Goal: Task Accomplishment & Management: Manage account settings

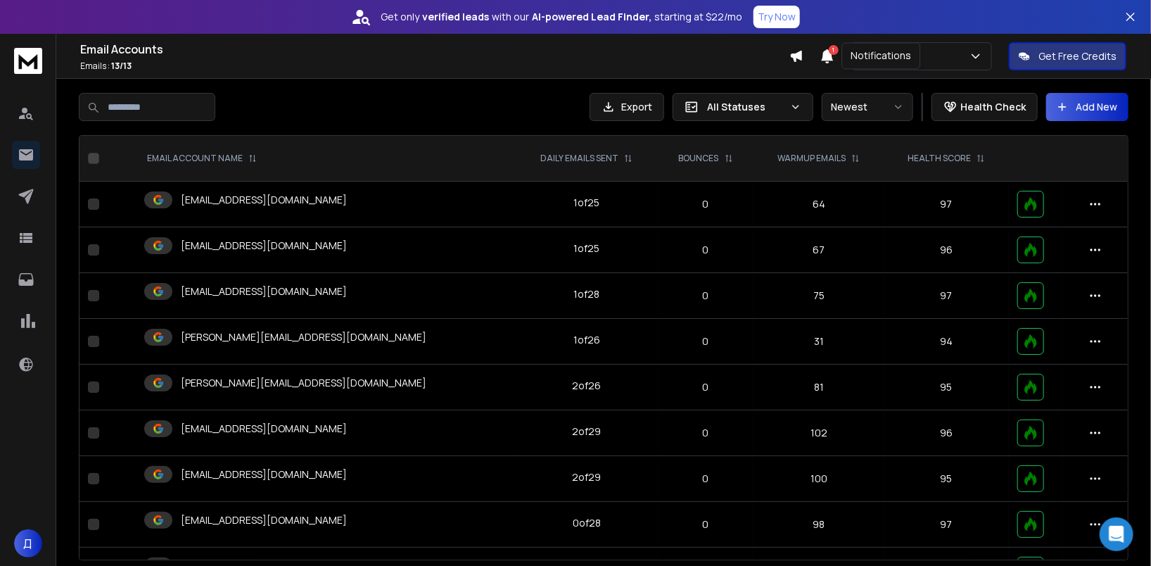
click at [834, 57] on icon at bounding box center [827, 56] width 13 height 14
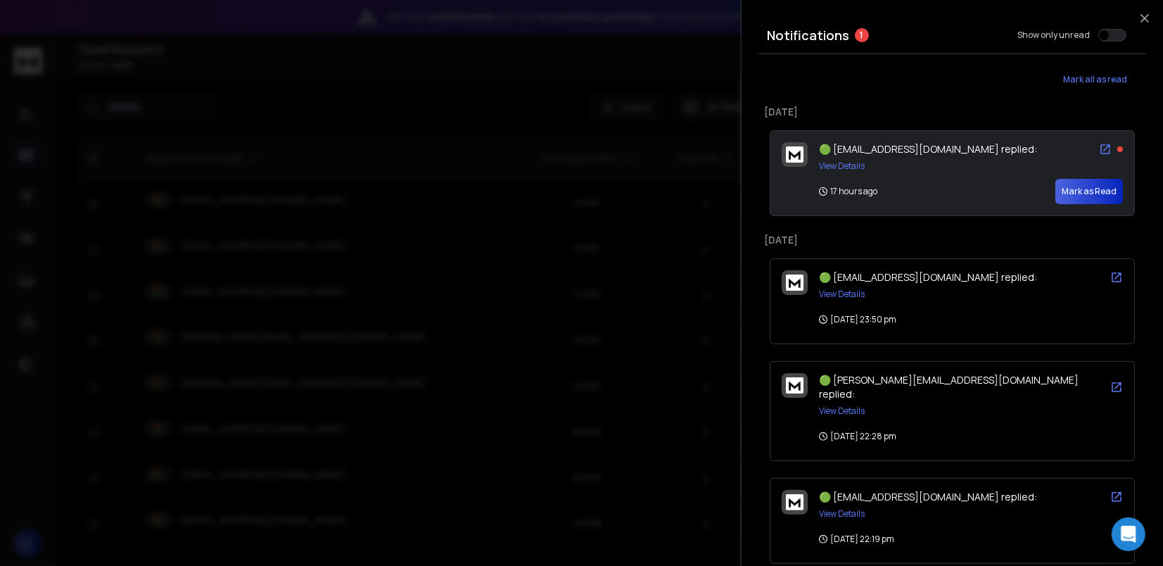
click at [1078, 196] on button "Mark as Read" at bounding box center [1089, 191] width 68 height 25
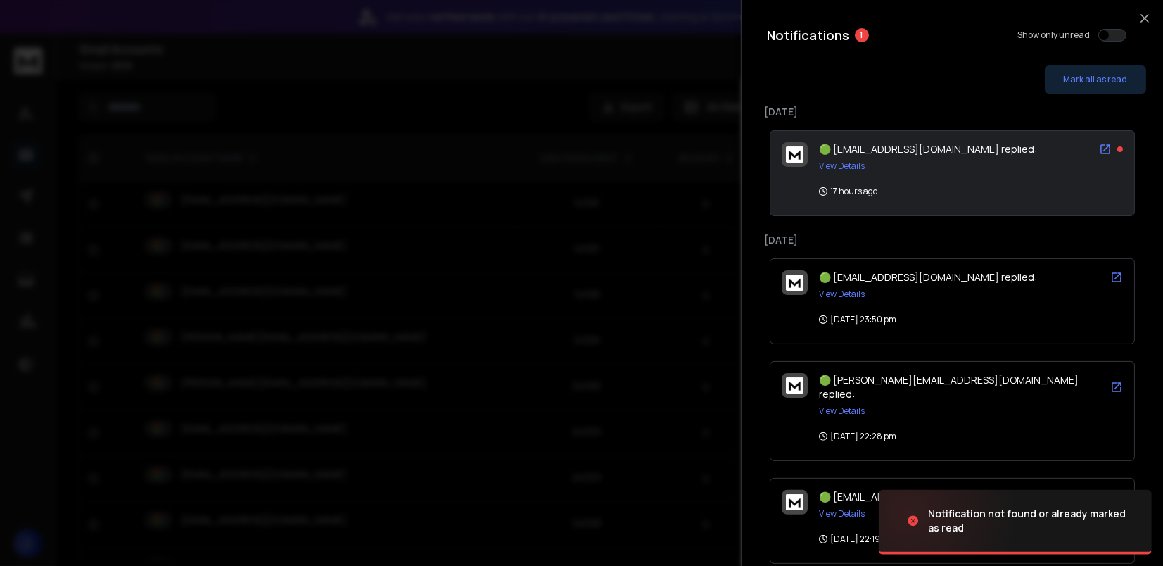
click at [1091, 72] on button "Mark all as read" at bounding box center [1095, 79] width 101 height 28
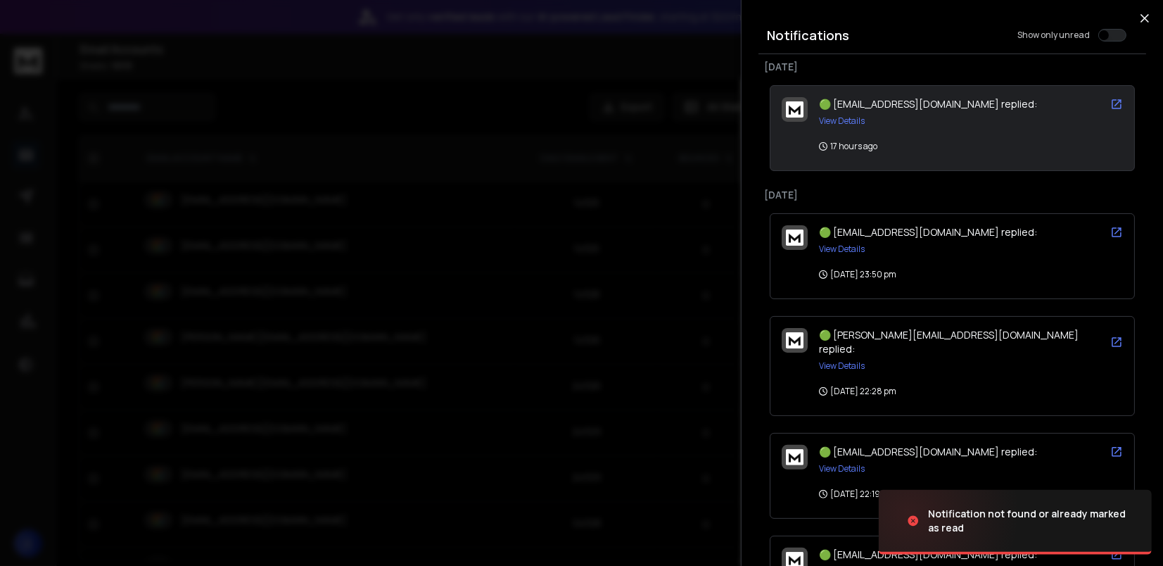
click at [1143, 17] on icon "button" at bounding box center [1145, 18] width 14 height 14
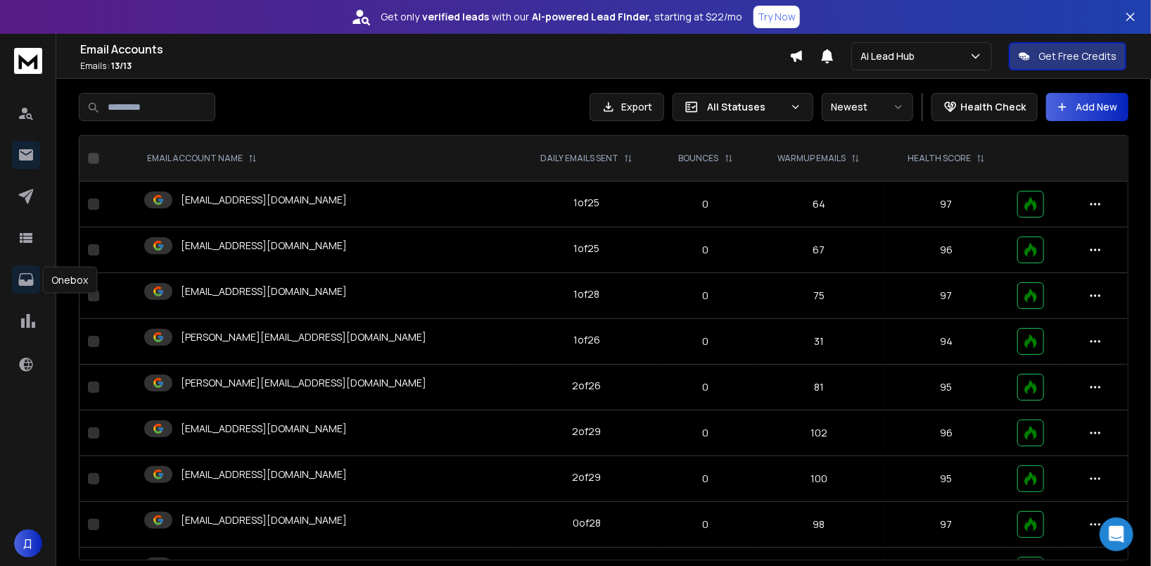
click at [33, 274] on icon at bounding box center [26, 279] width 17 height 17
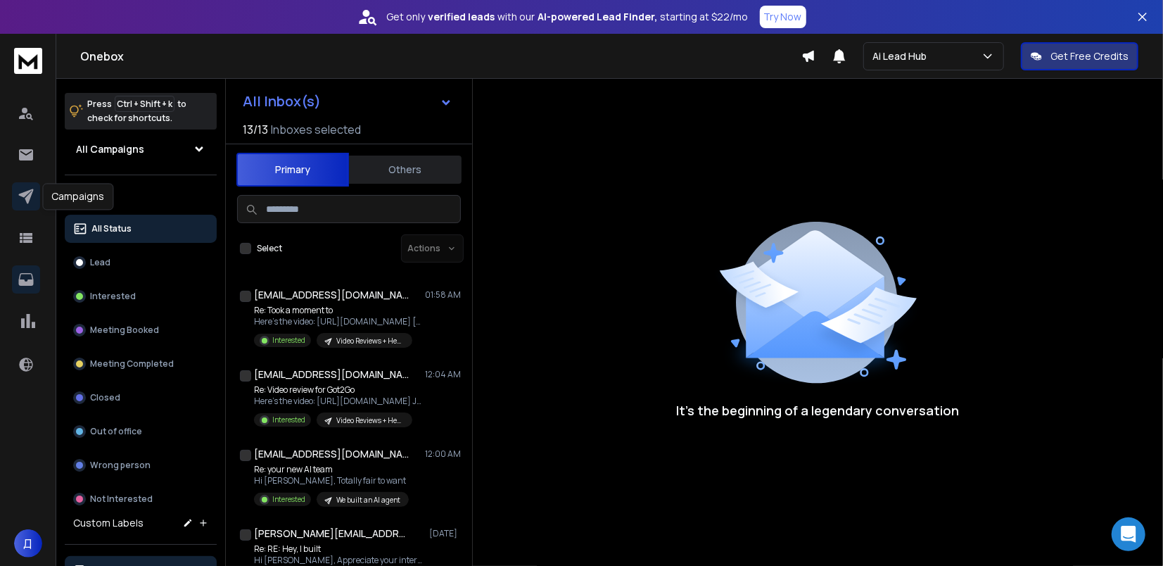
click at [28, 198] on icon at bounding box center [25, 196] width 15 height 15
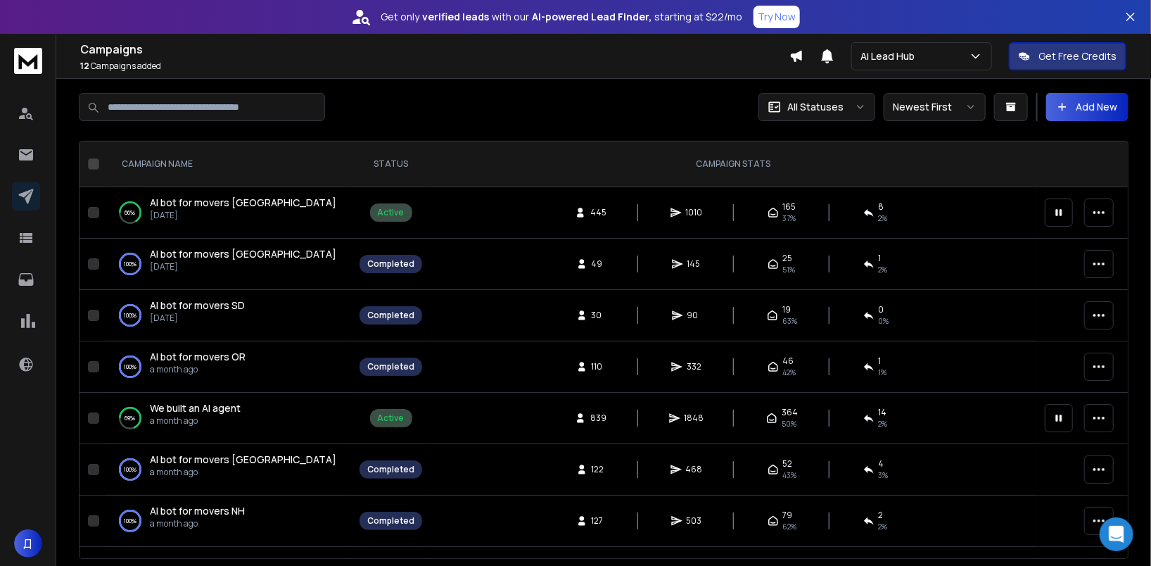
click at [281, 212] on div "66 % AI bot for movers [GEOGRAPHIC_DATA] [DATE]" at bounding box center [228, 213] width 218 height 34
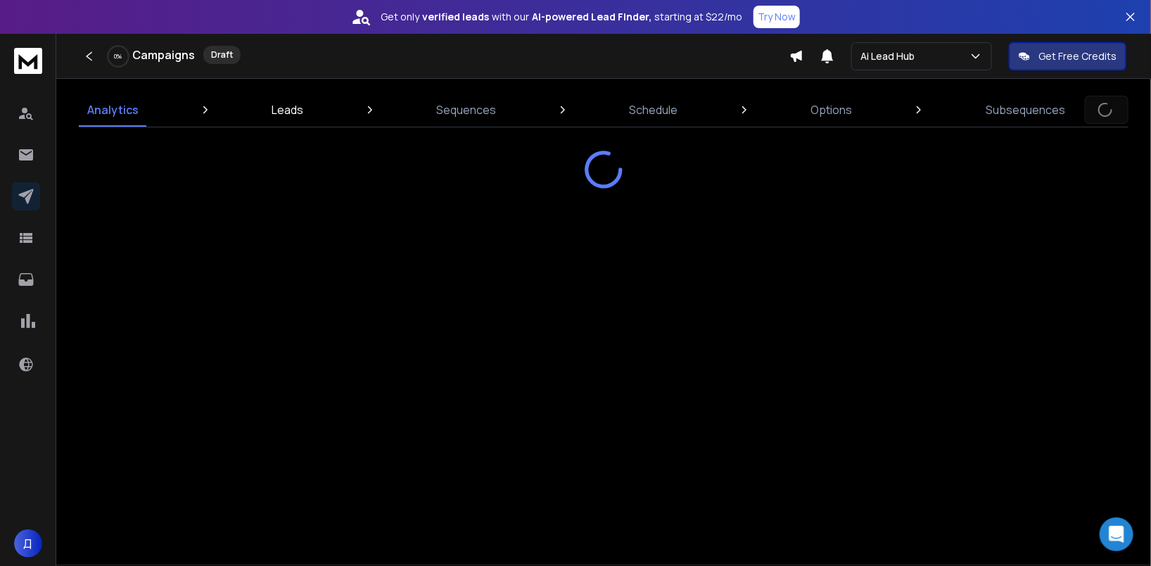
click at [295, 110] on p "Leads" at bounding box center [288, 109] width 32 height 17
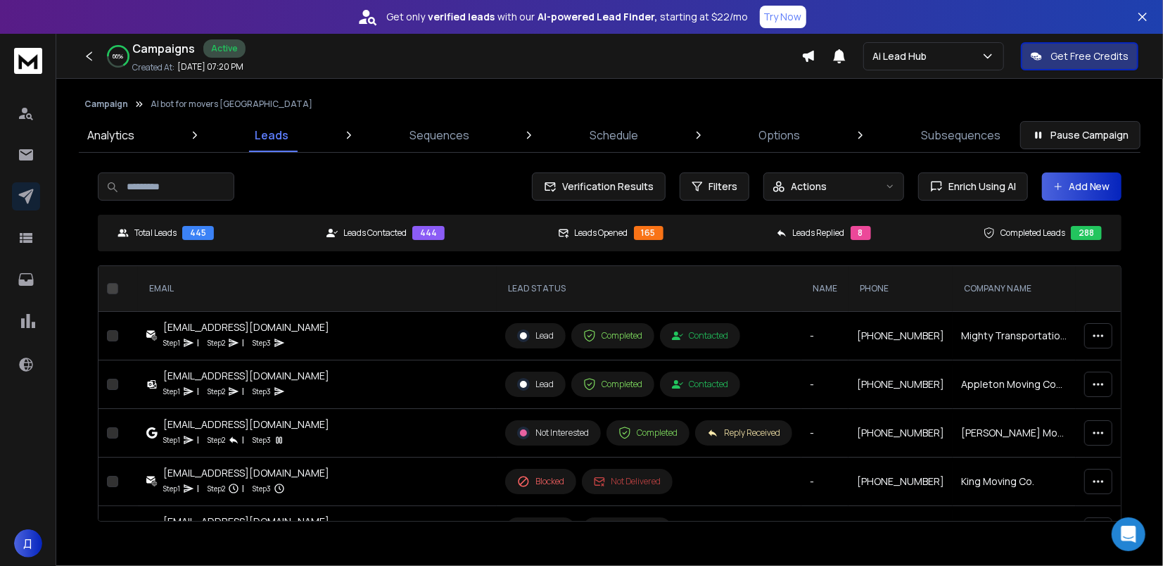
click at [101, 138] on p "Analytics" at bounding box center [110, 135] width 47 height 17
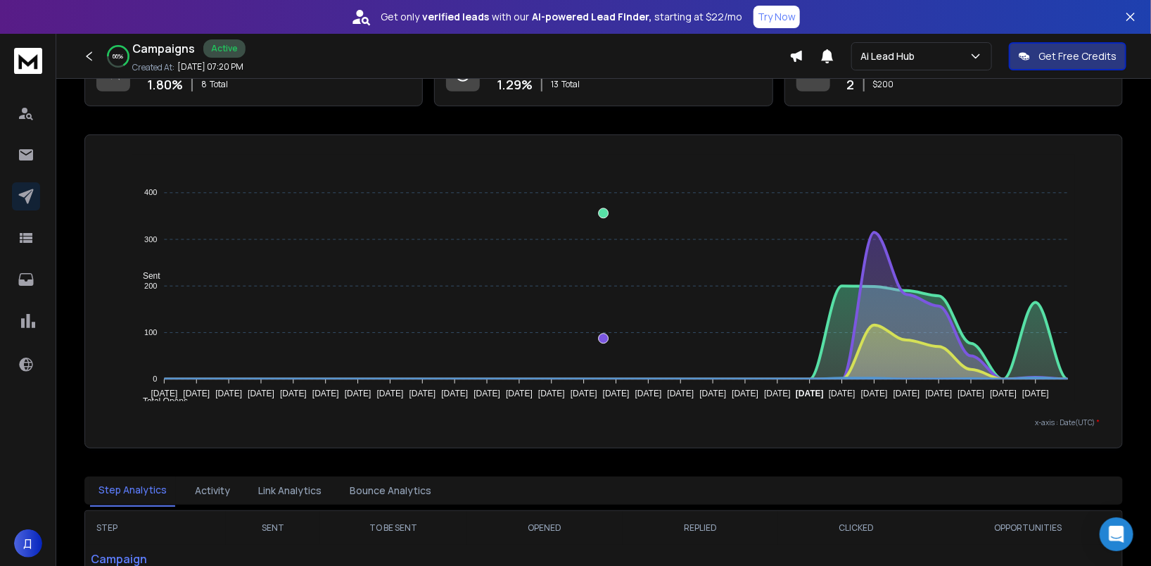
scroll to position [312, 0]
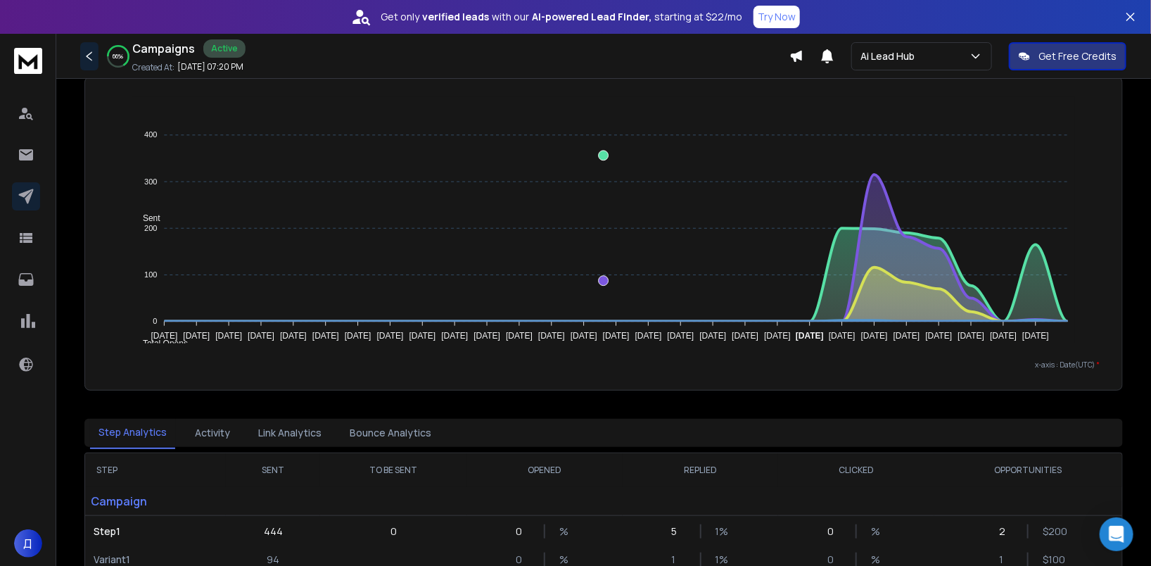
click at [89, 58] on icon at bounding box center [89, 56] width 13 height 13
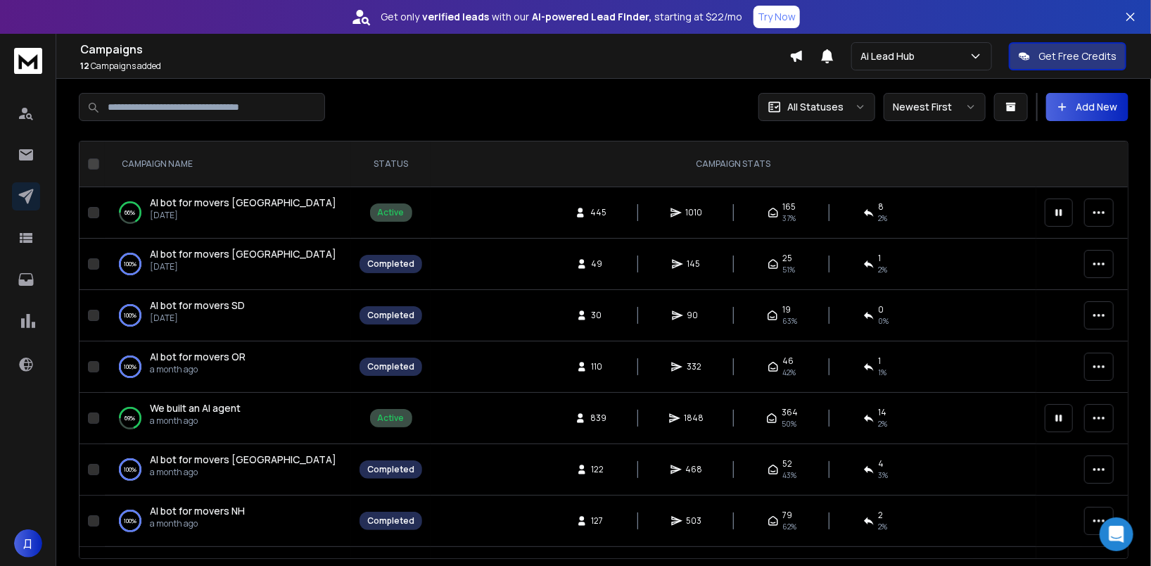
click at [452, 417] on div "839 1848 364 50 % 14 2 %" at bounding box center [733, 418] width 589 height 23
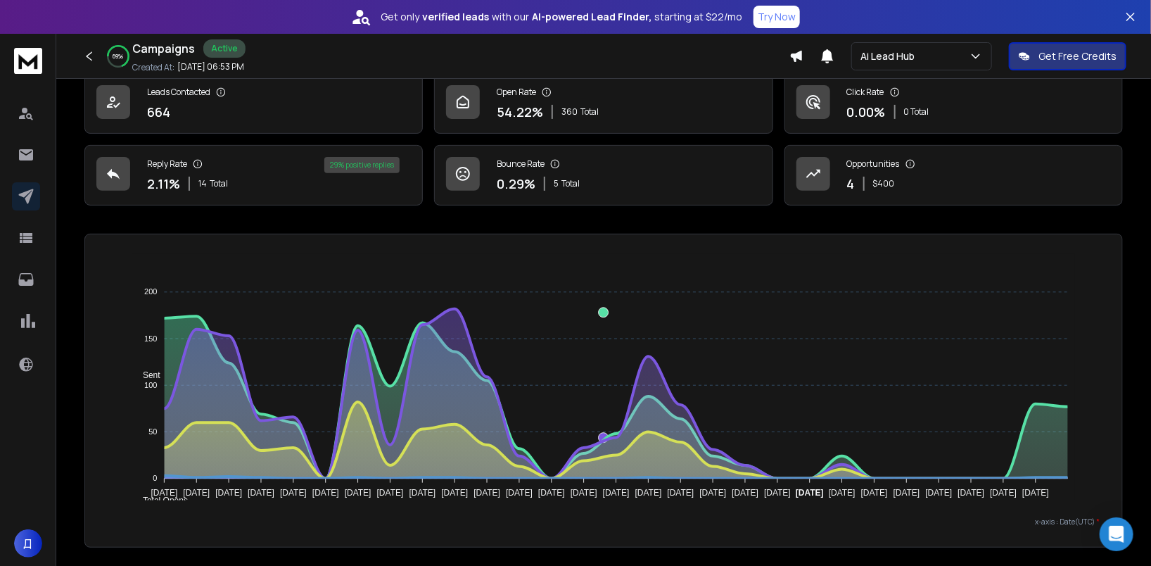
scroll to position [156, 0]
click at [98, 57] on button at bounding box center [89, 56] width 18 height 28
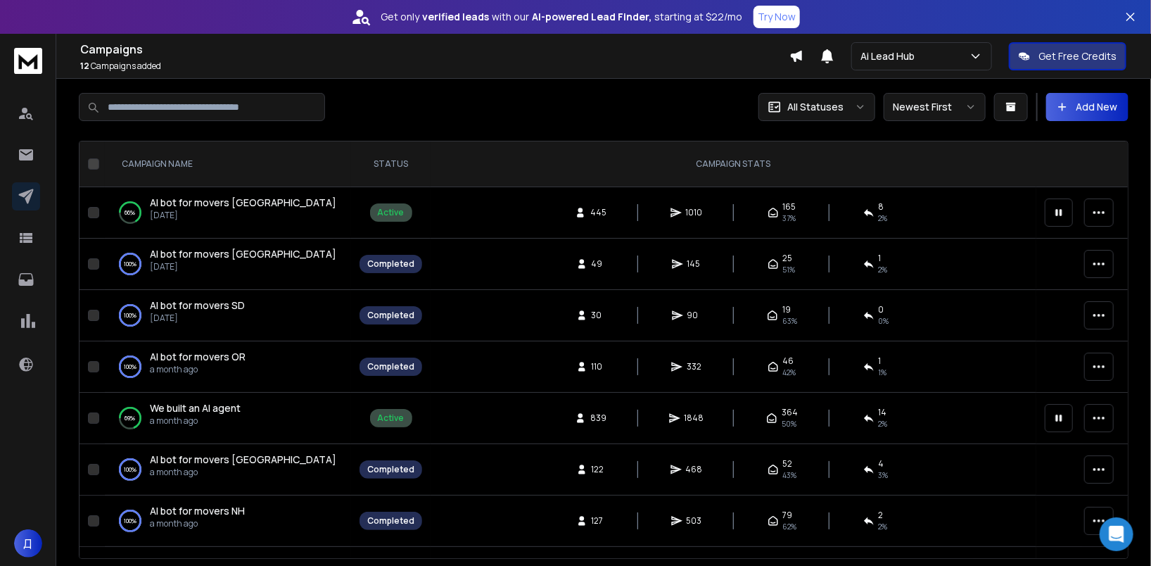
click at [492, 417] on div "839 1848 364 50 % 14 2 %" at bounding box center [733, 418] width 589 height 23
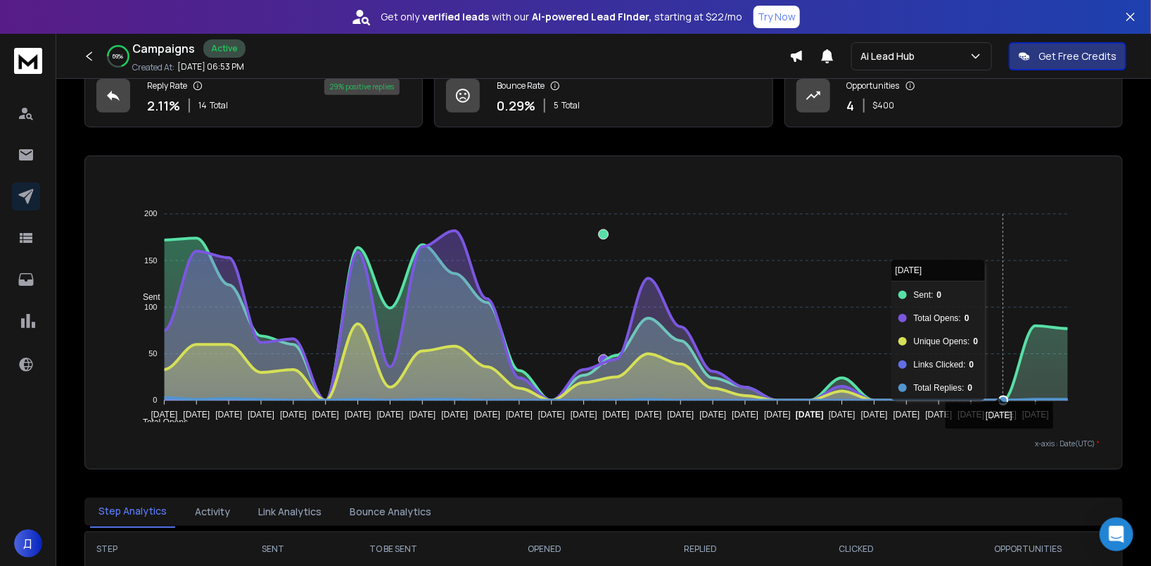
scroll to position [234, 0]
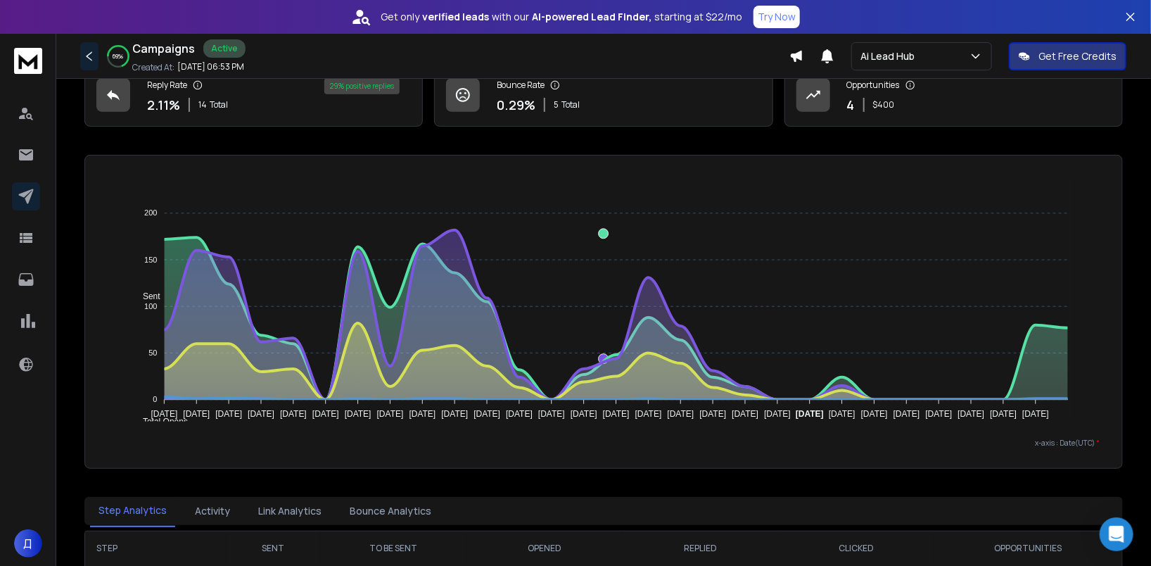
click at [89, 58] on icon at bounding box center [89, 56] width 13 height 13
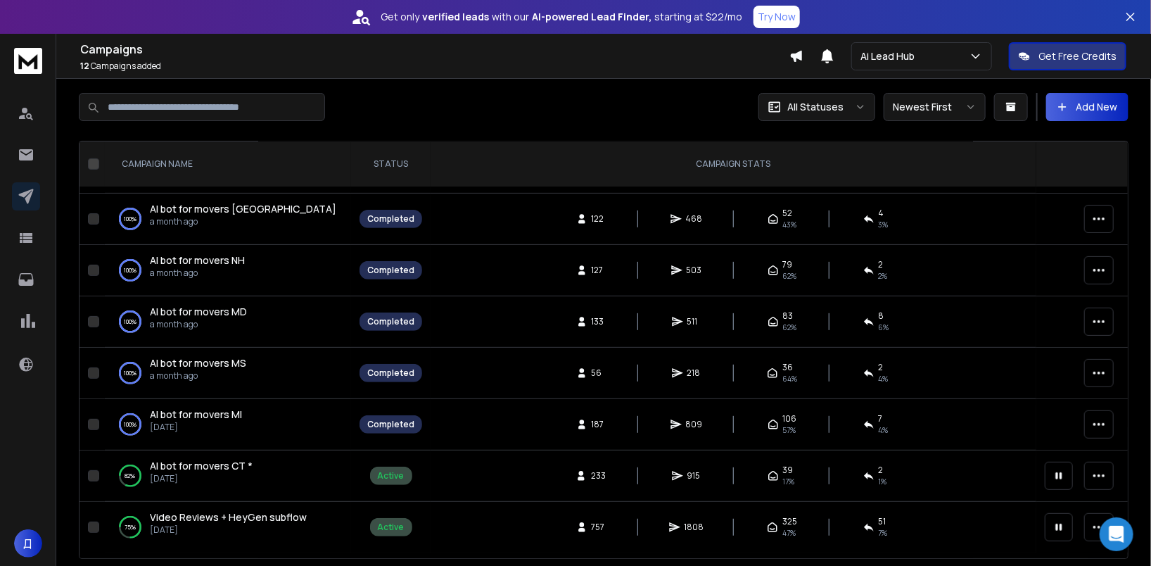
scroll to position [254, 0]
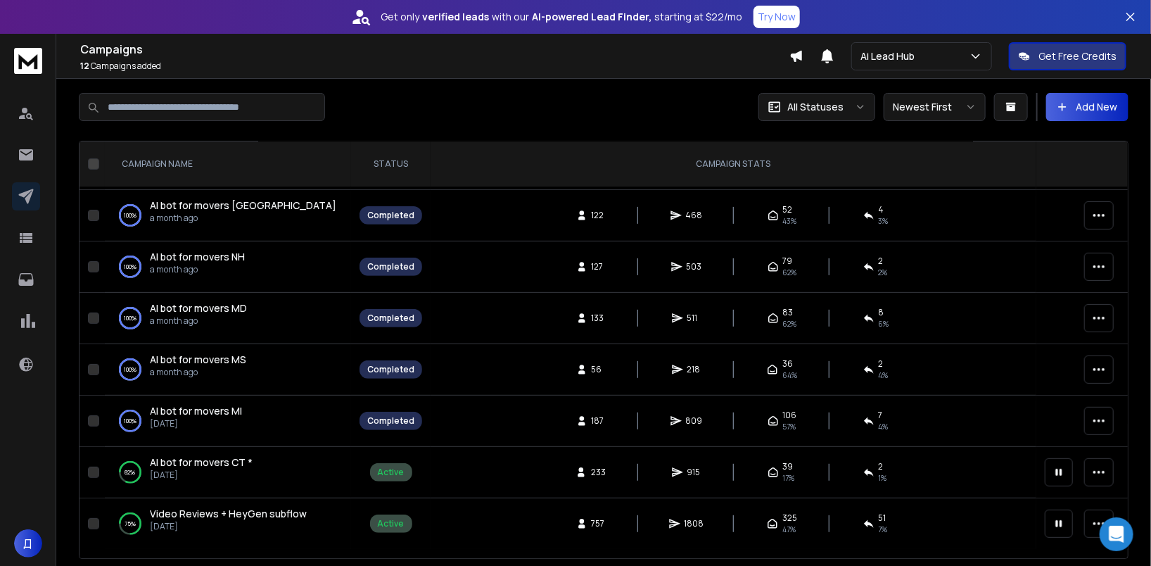
click at [402, 475] on div "Active" at bounding box center [391, 472] width 42 height 18
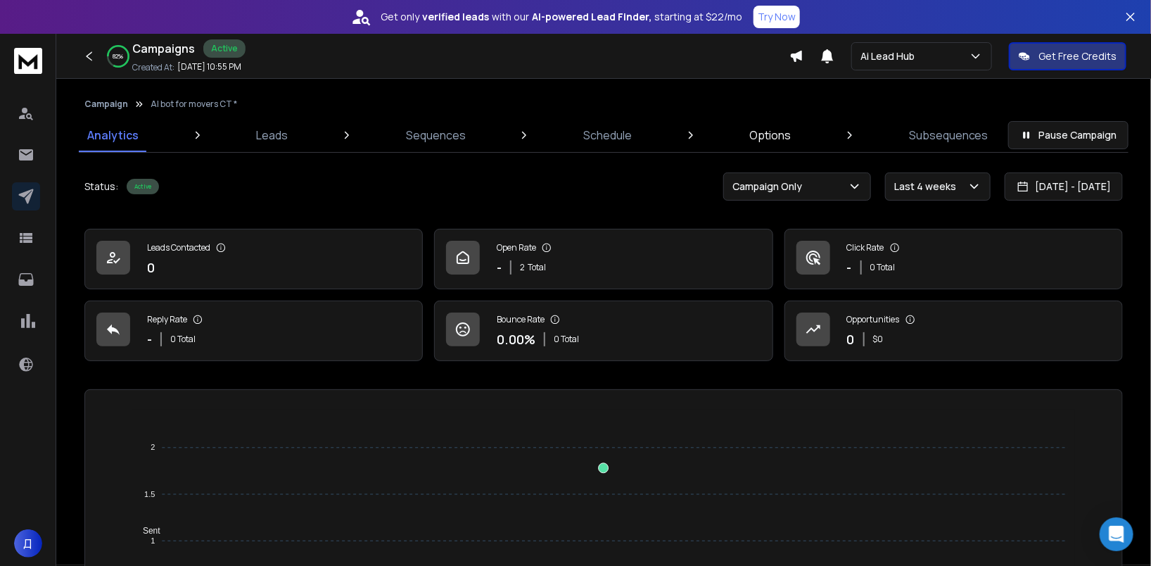
click at [773, 131] on p "Options" at bounding box center [771, 135] width 42 height 17
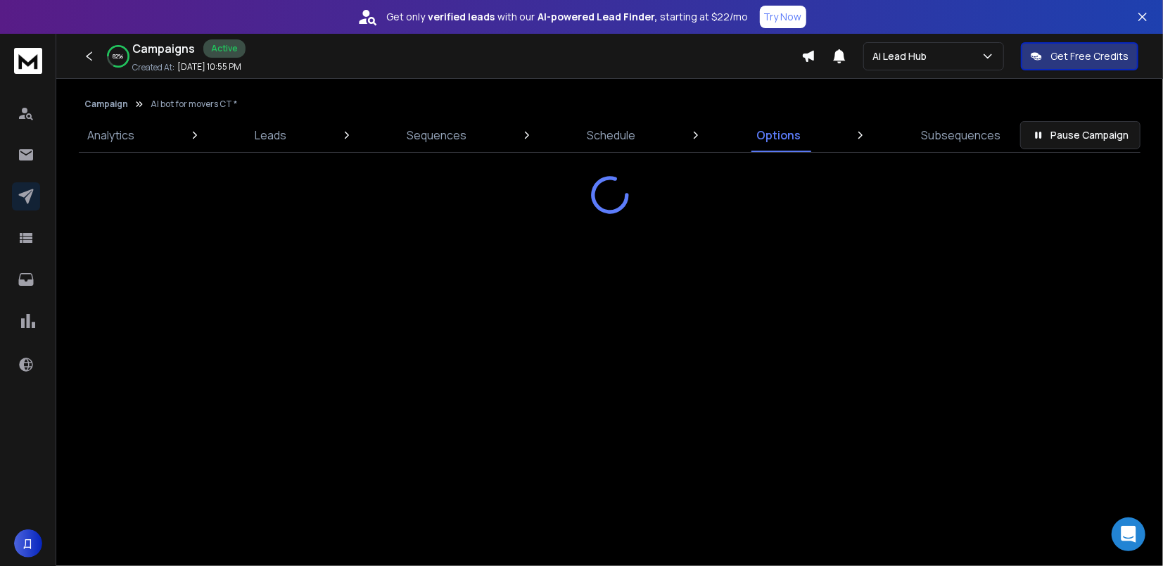
select select "*********"
select select "*"
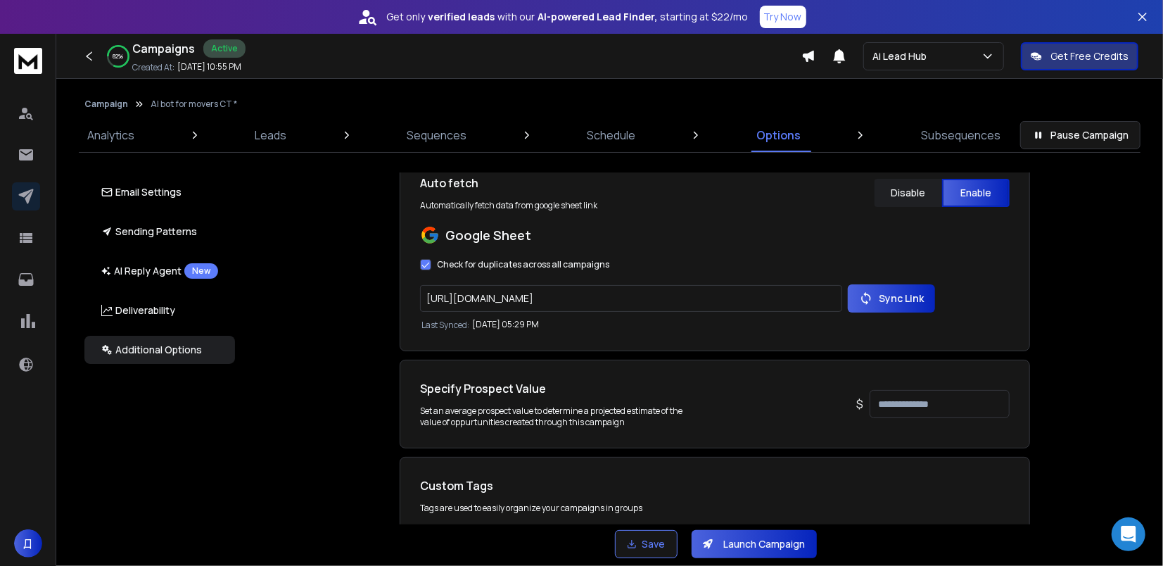
scroll to position [2814, 0]
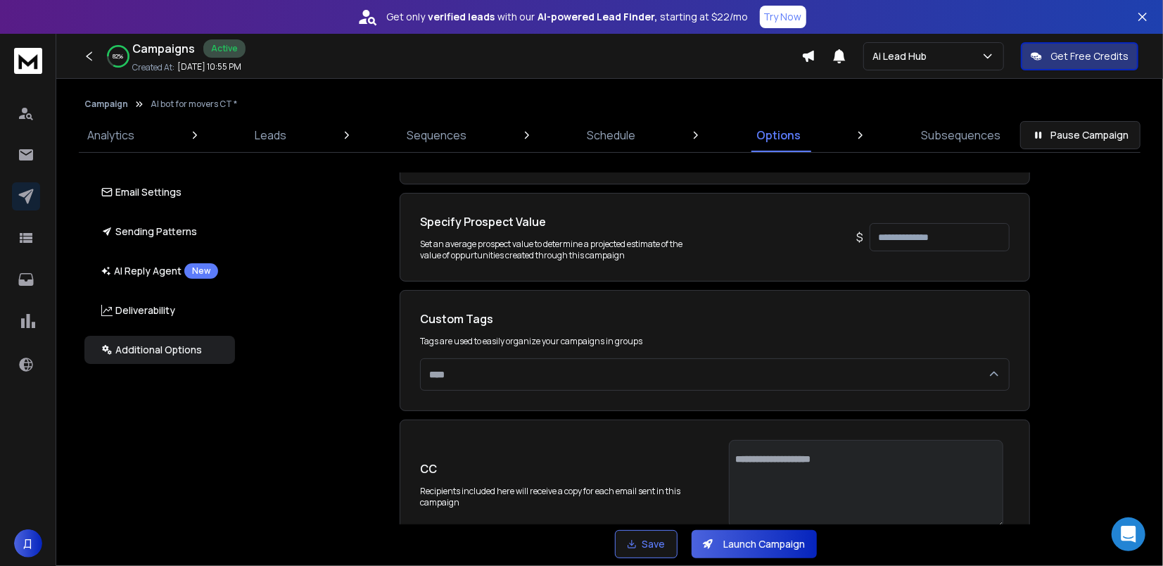
click at [720, 547] on button "Launch Campaign" at bounding box center [754, 544] width 125 height 28
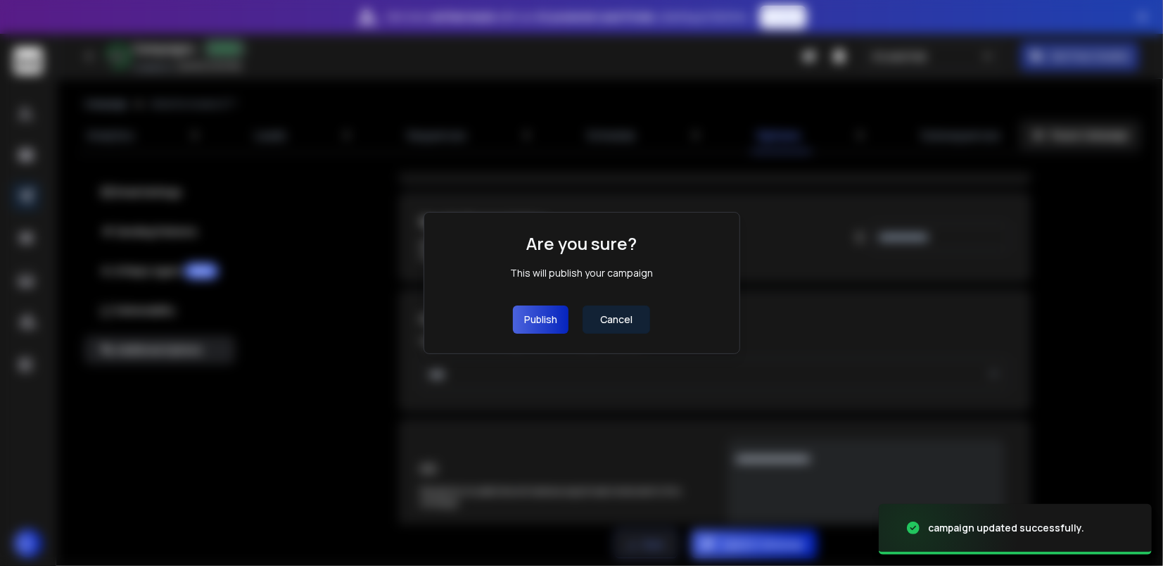
click at [545, 319] on button "Publish" at bounding box center [541, 319] width 56 height 28
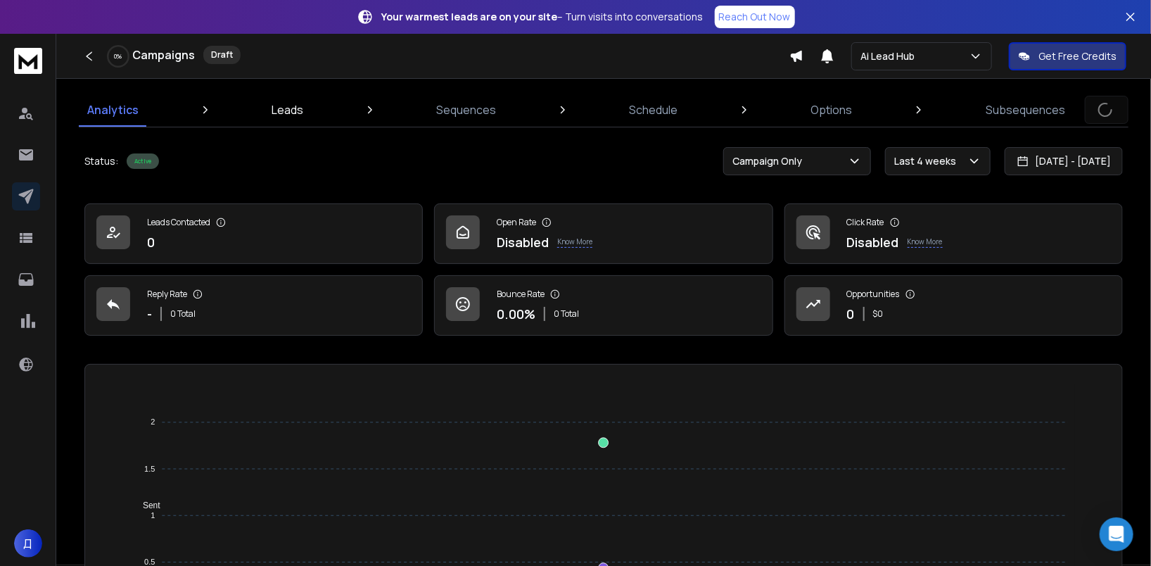
click at [272, 107] on p "Leads" at bounding box center [288, 109] width 32 height 17
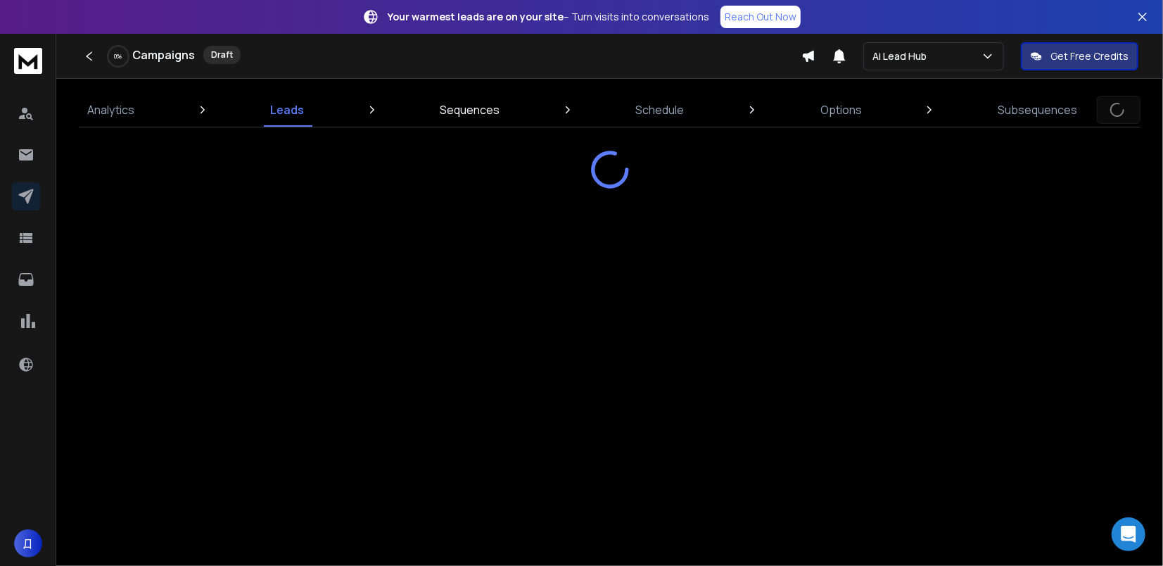
click at [473, 111] on p "Sequences" at bounding box center [470, 109] width 60 height 17
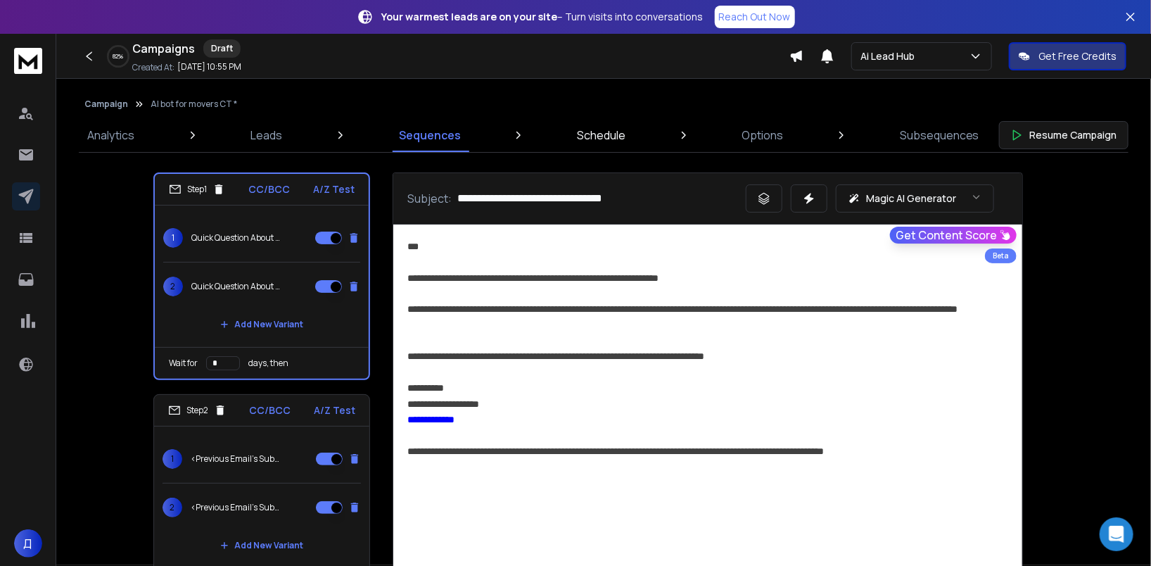
click at [604, 135] on p "Schedule" at bounding box center [601, 135] width 49 height 17
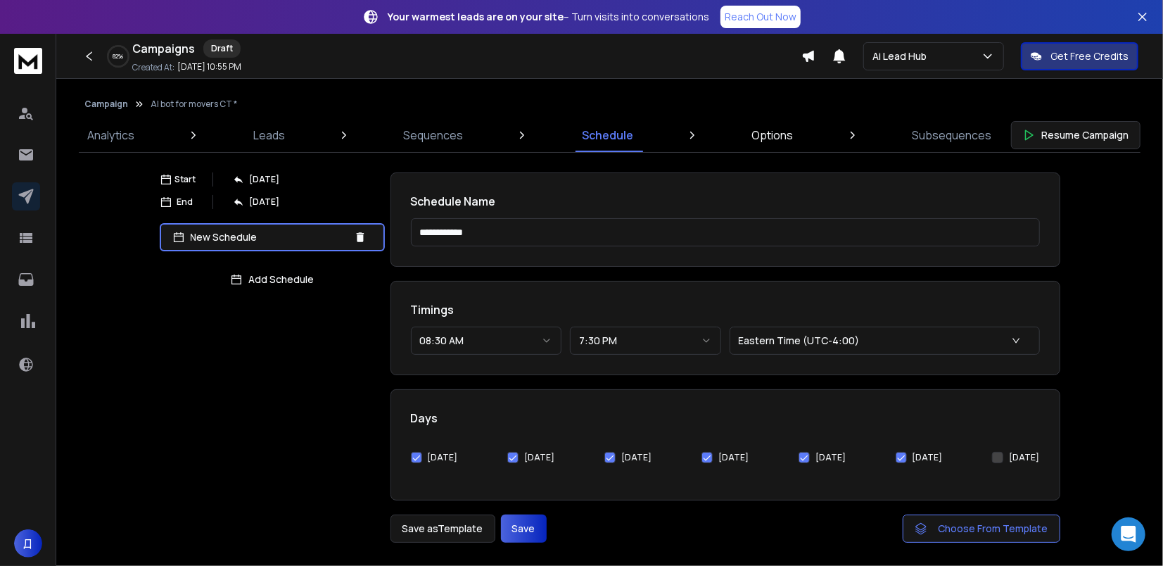
click at [768, 137] on p "Options" at bounding box center [772, 135] width 42 height 17
select select "*********"
select select "*"
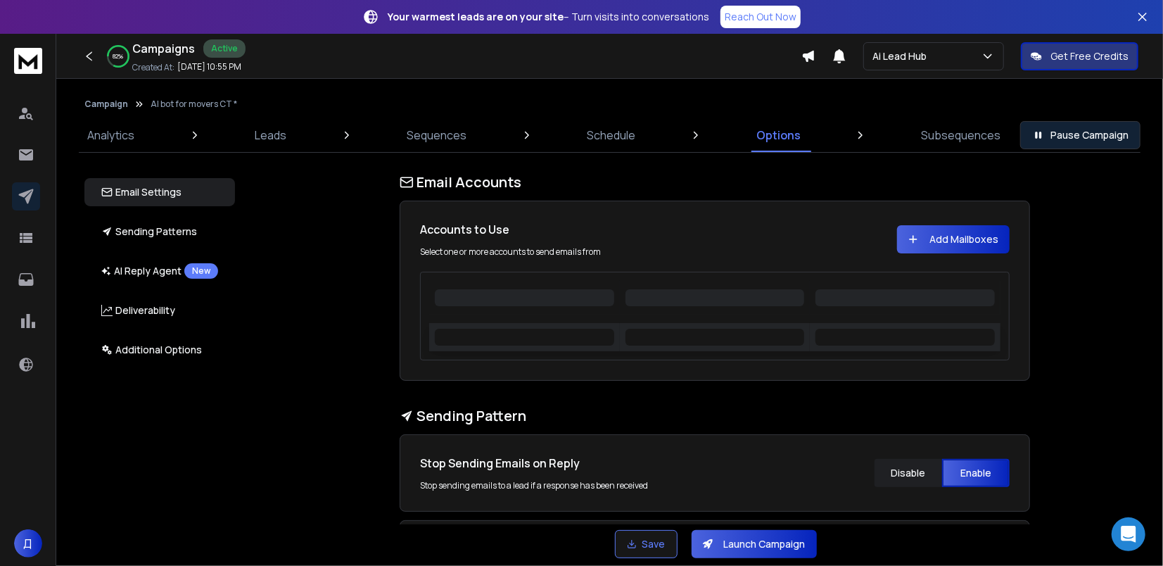
click at [1092, 135] on button "Pause Campaign" at bounding box center [1080, 135] width 120 height 28
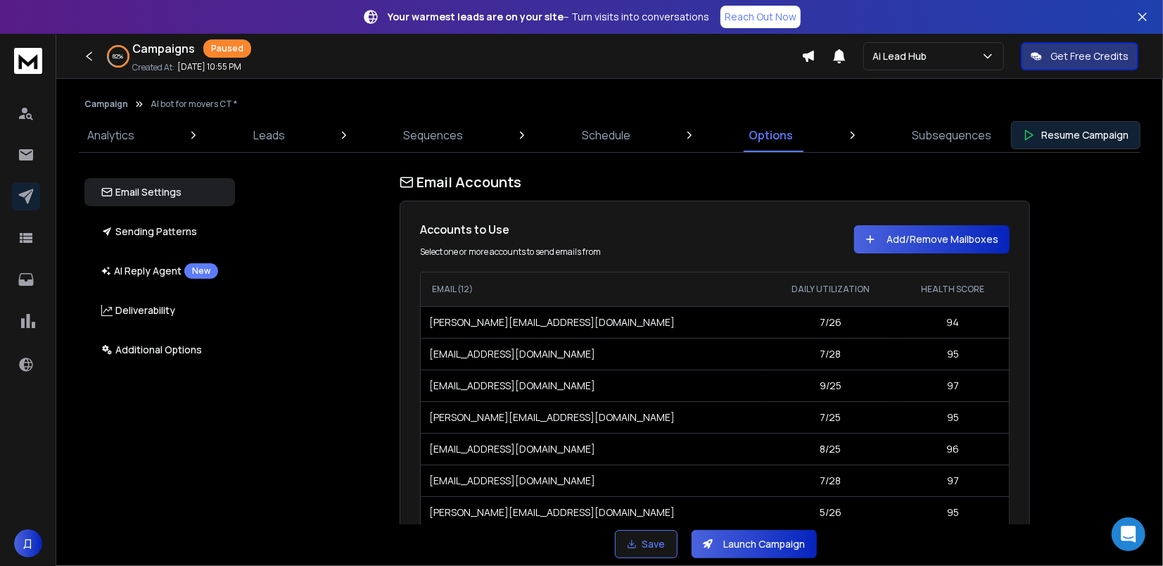
click at [1069, 136] on button "Resume Campaign" at bounding box center [1075, 135] width 129 height 28
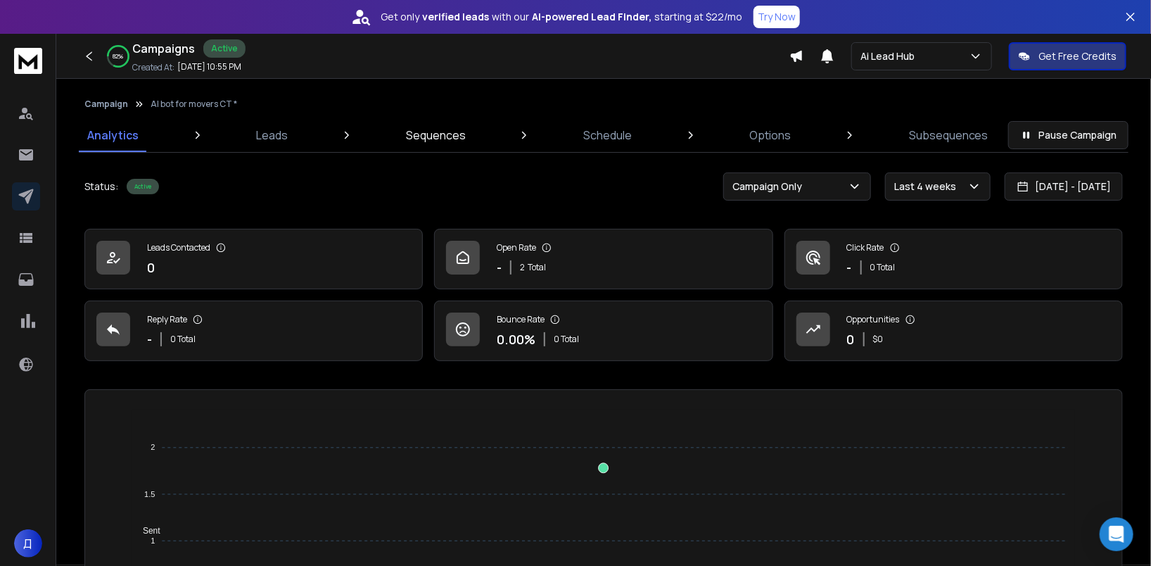
click at [432, 129] on p "Sequences" at bounding box center [436, 135] width 60 height 17
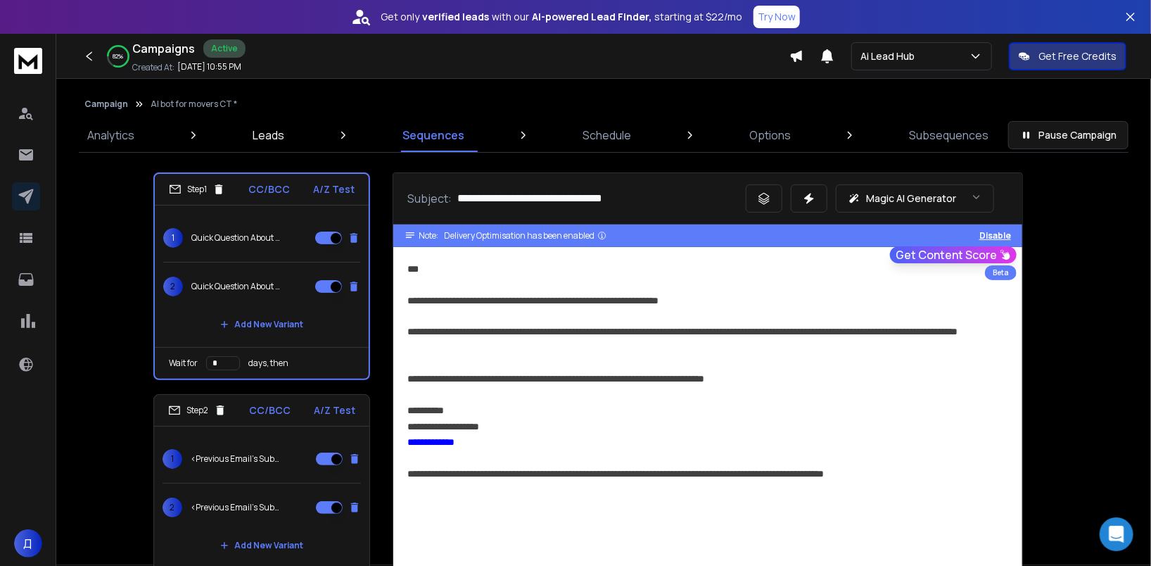
click at [291, 135] on link "Leads" at bounding box center [268, 135] width 49 height 34
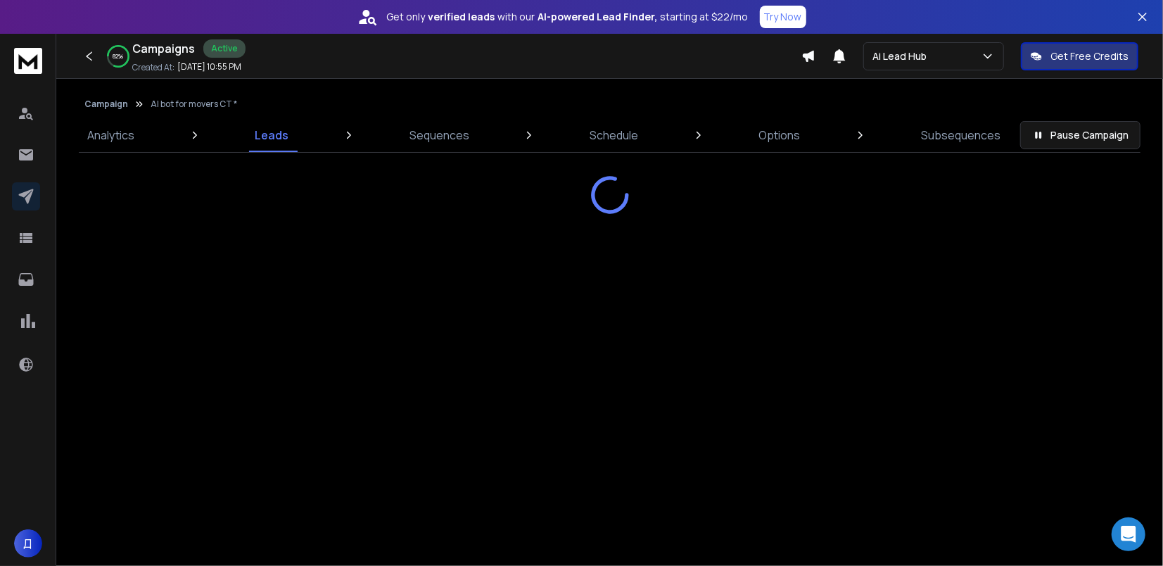
click at [661, 141] on div "Analytics Leads Sequences Schedule Options Subsequences" at bounding box center [544, 135] width 930 height 34
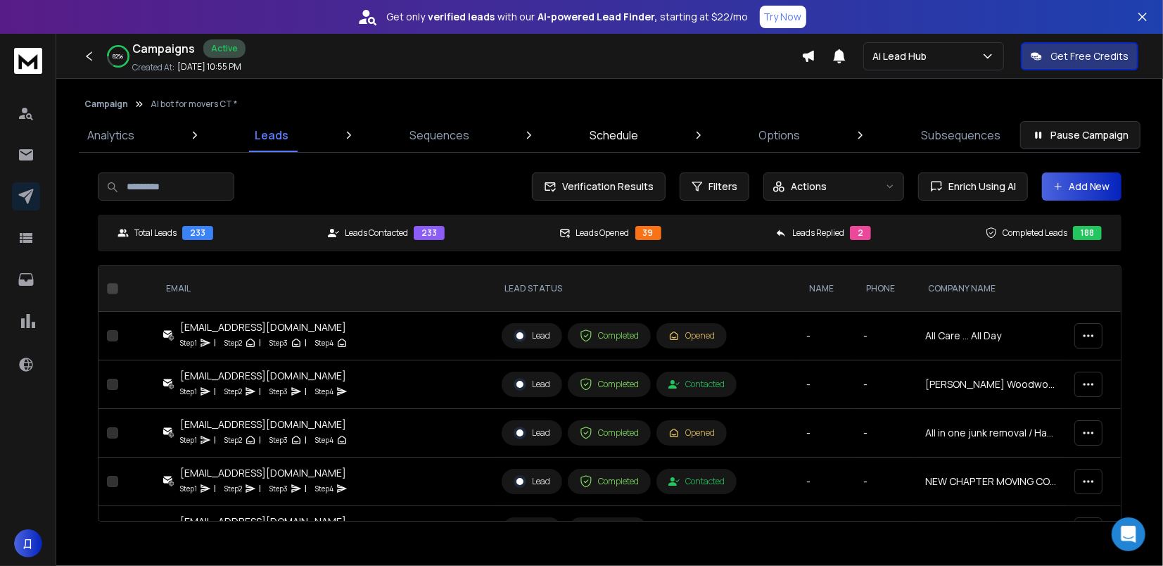
click at [642, 137] on link "Schedule" at bounding box center [613, 135] width 65 height 34
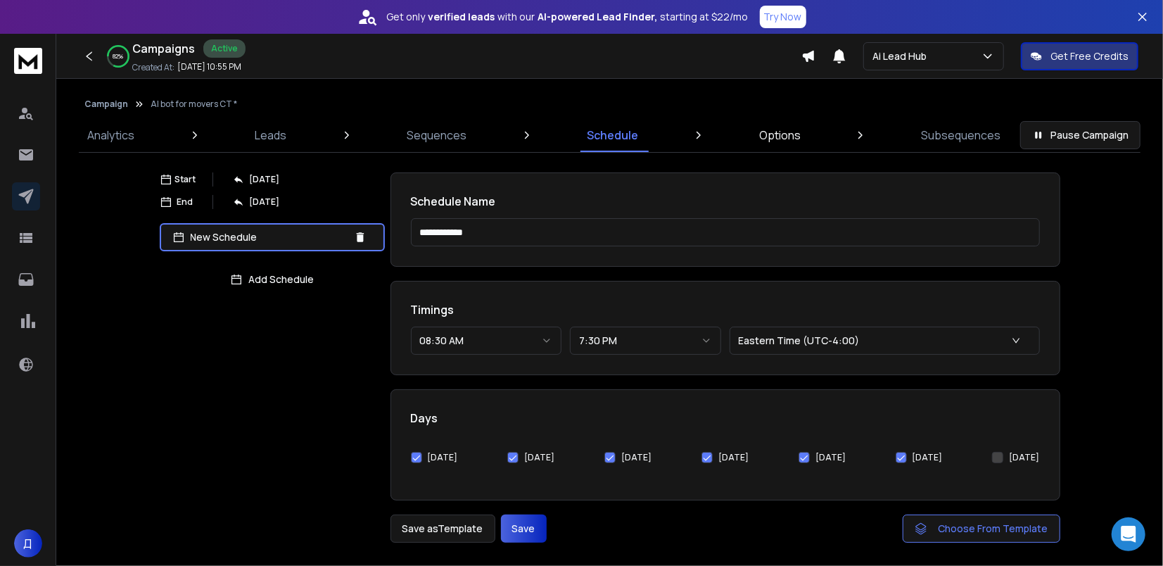
click at [770, 132] on p "Options" at bounding box center [780, 135] width 42 height 17
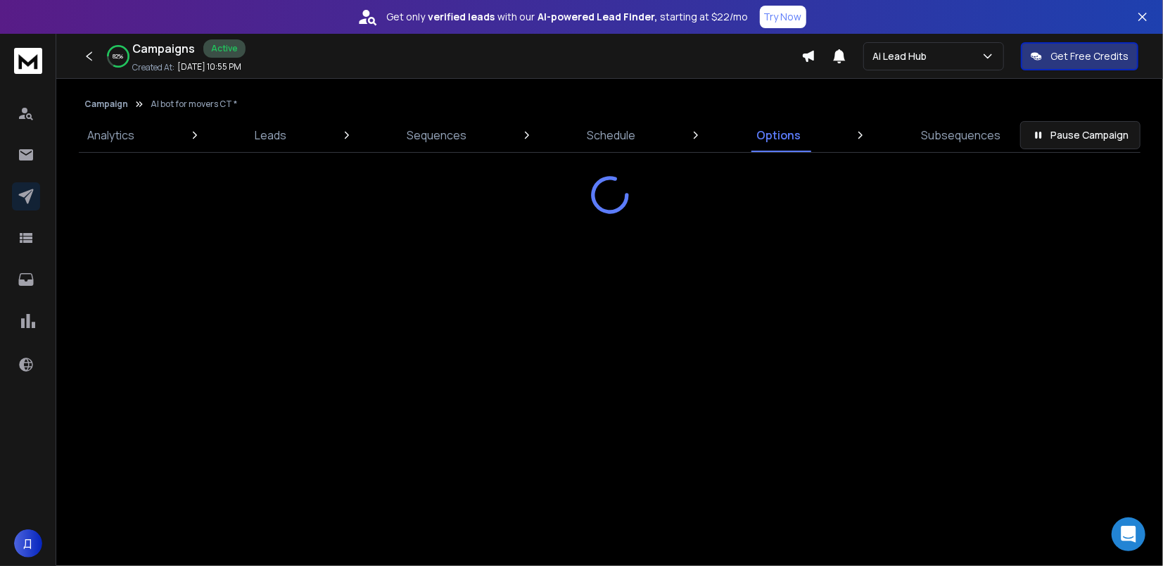
select select "*********"
select select "*"
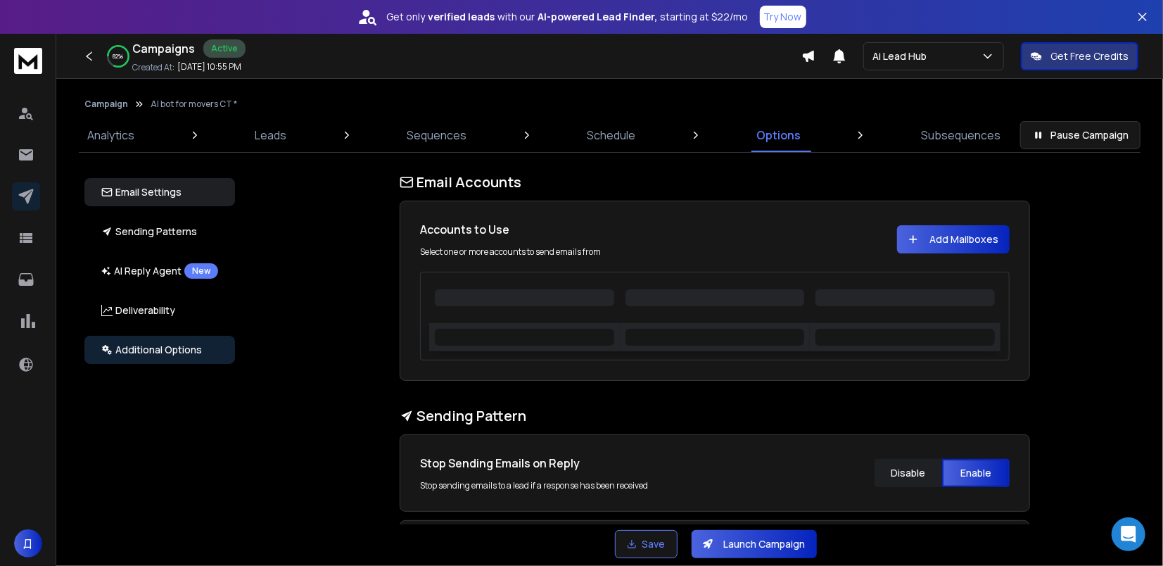
click at [188, 355] on p "Additional Options" at bounding box center [151, 350] width 101 height 14
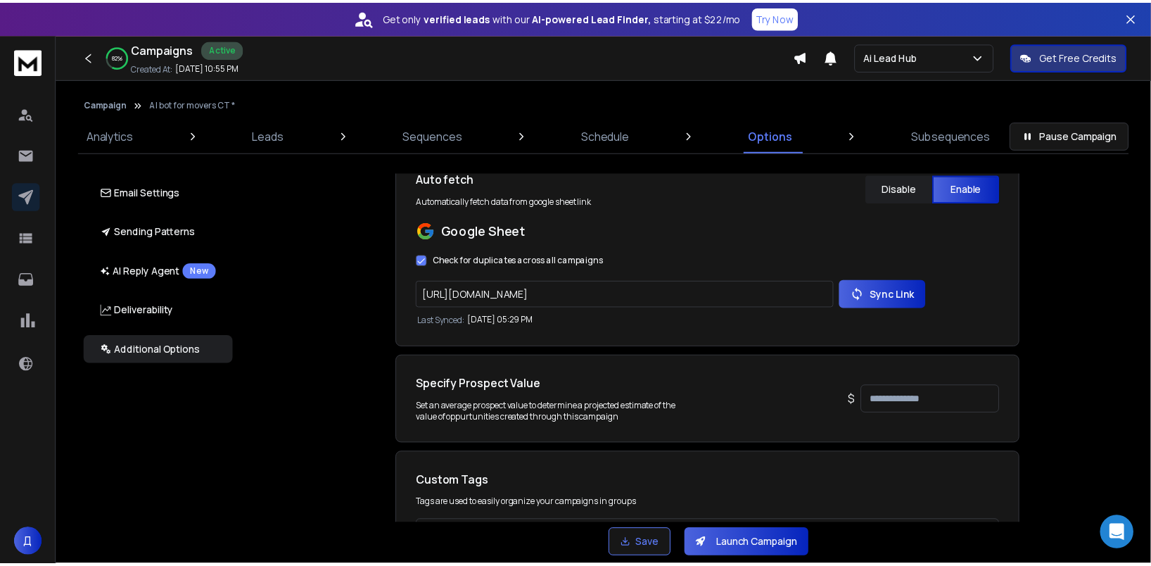
scroll to position [2668, 0]
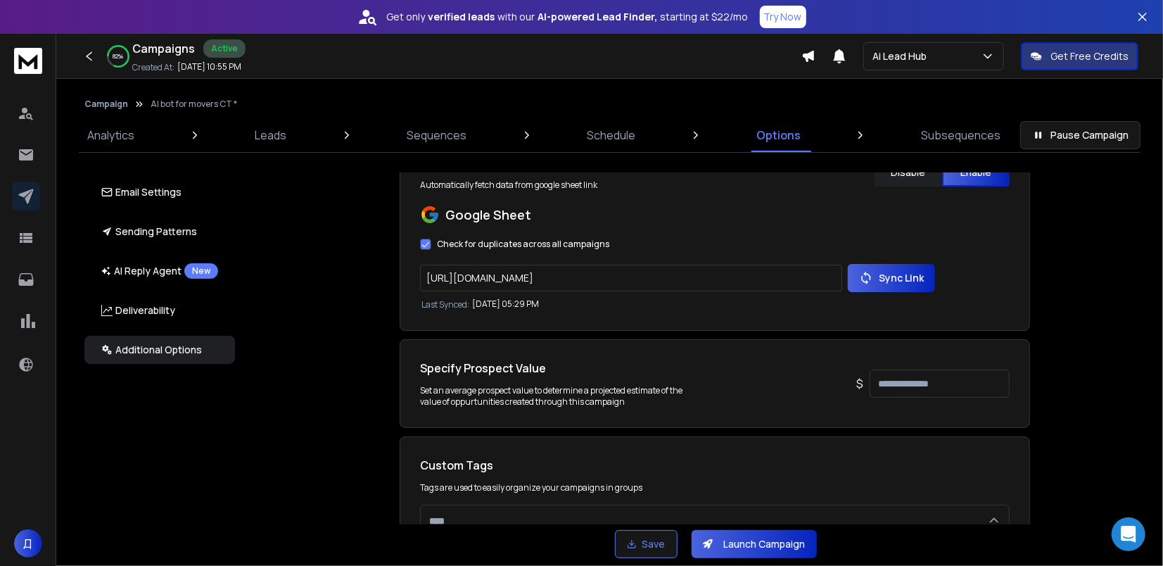
click at [884, 273] on p "Sync Link" at bounding box center [901, 278] width 45 height 14
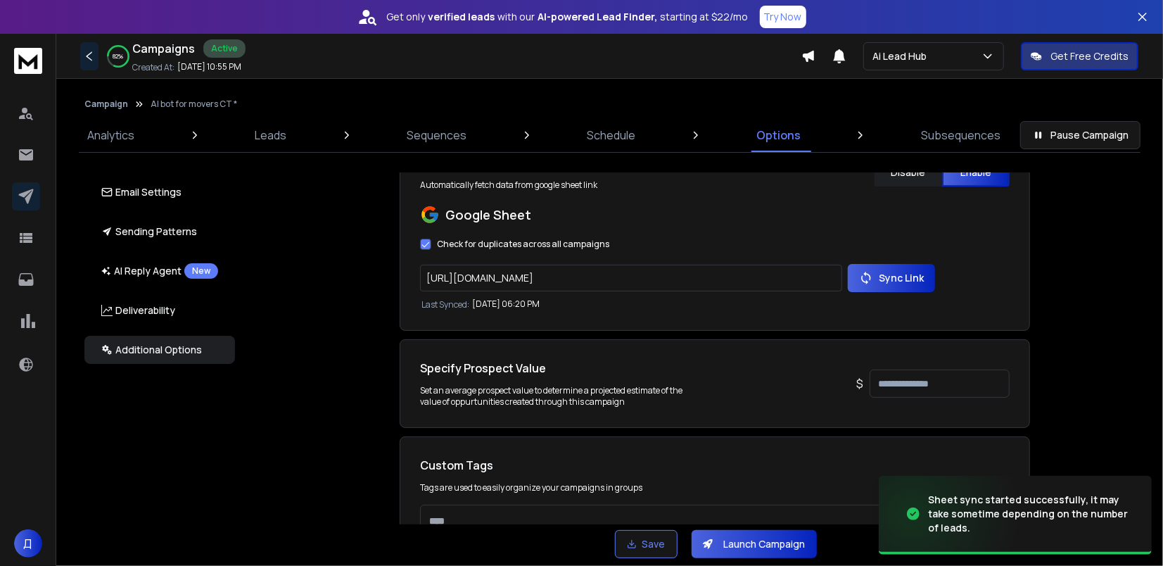
click at [96, 56] on button at bounding box center [89, 56] width 18 height 28
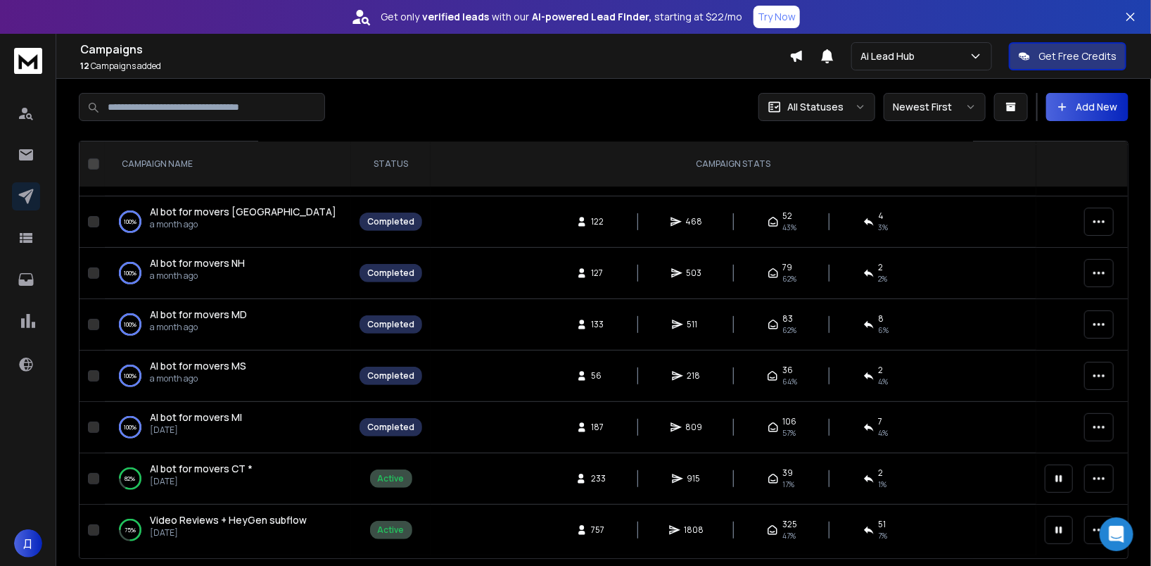
scroll to position [254, 0]
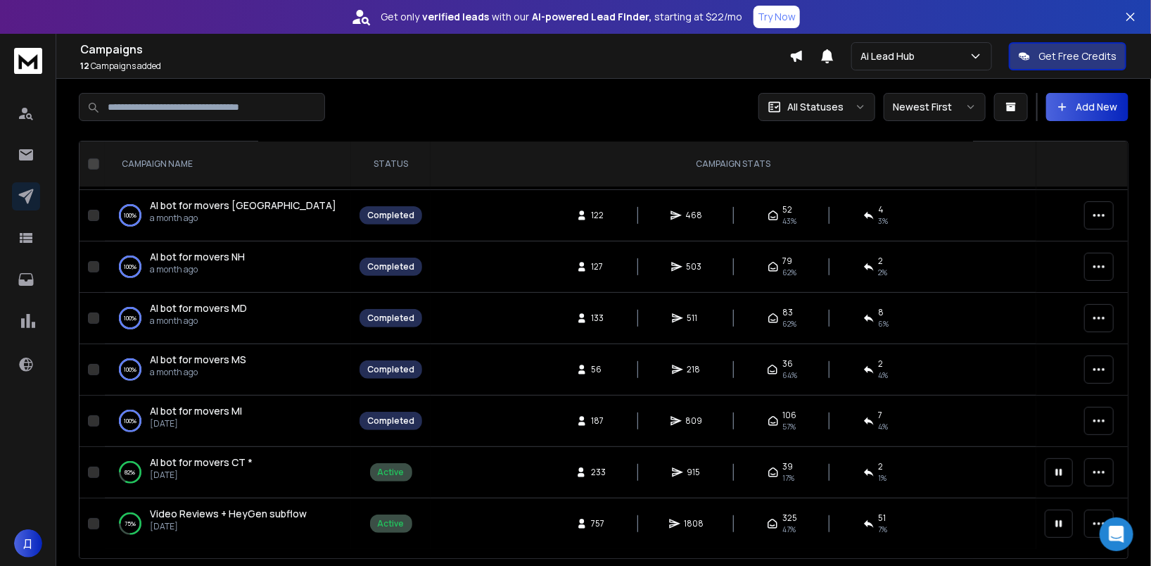
click at [232, 516] on span "Video Reviews + HeyGen subflow" at bounding box center [228, 513] width 157 height 13
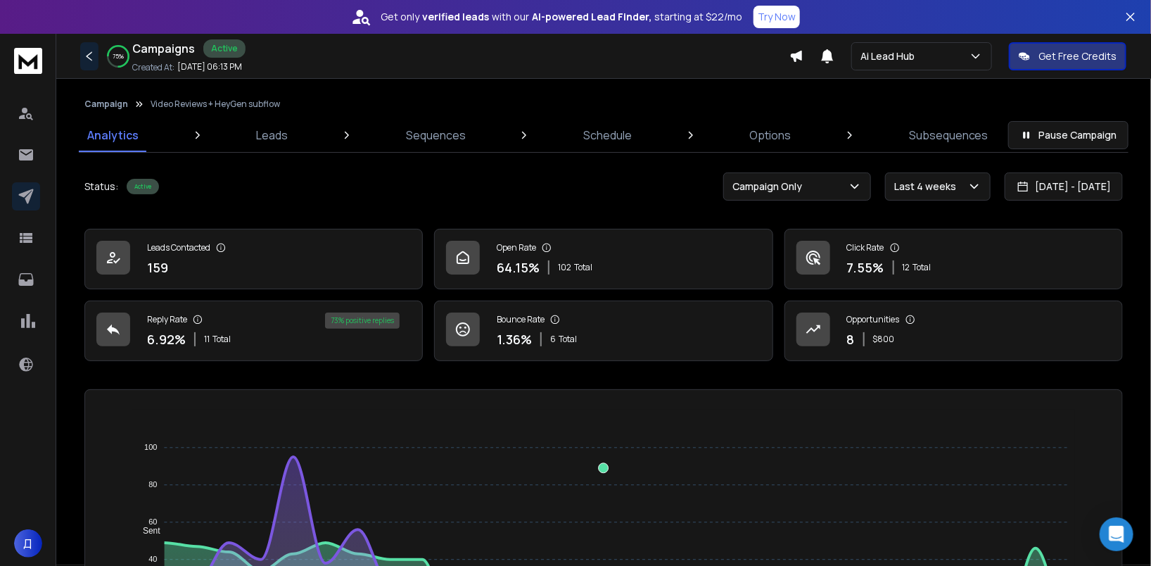
click at [90, 56] on icon at bounding box center [89, 56] width 13 height 13
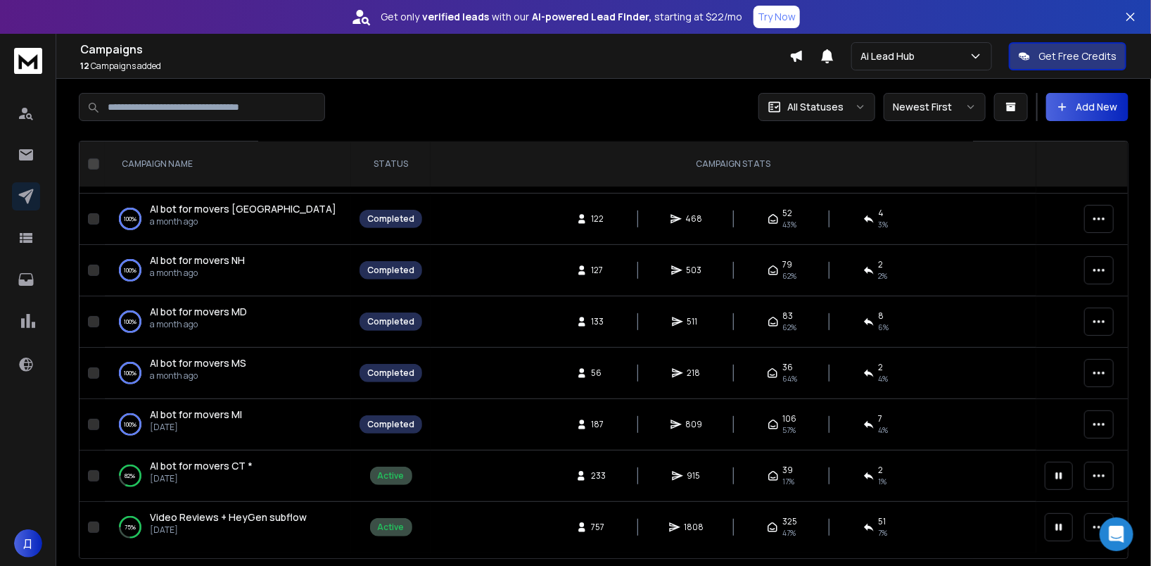
scroll to position [254, 0]
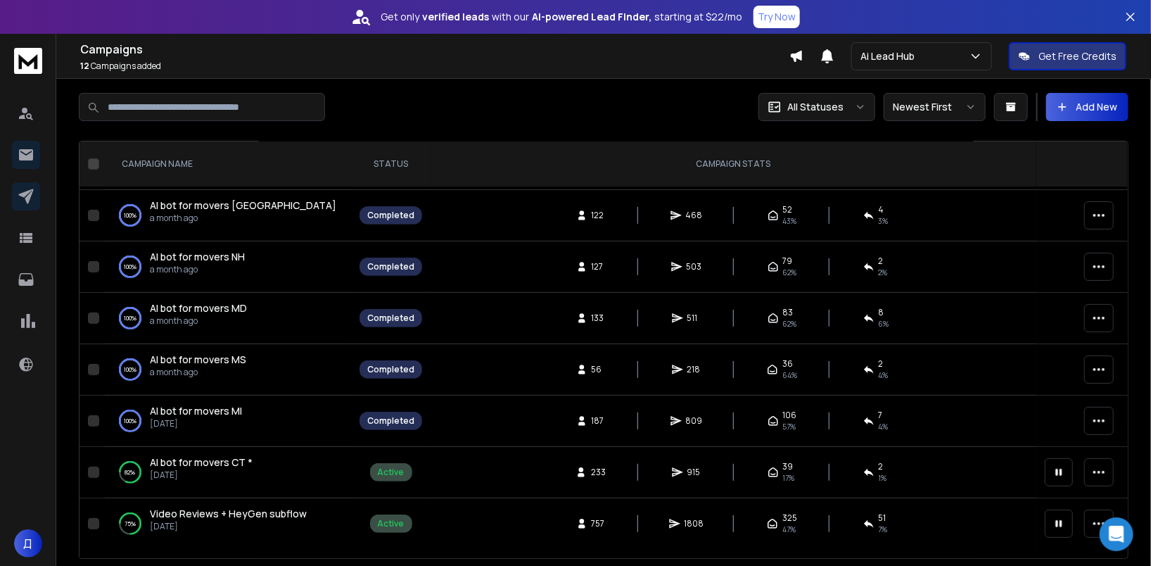
click at [28, 158] on icon at bounding box center [26, 154] width 14 height 11
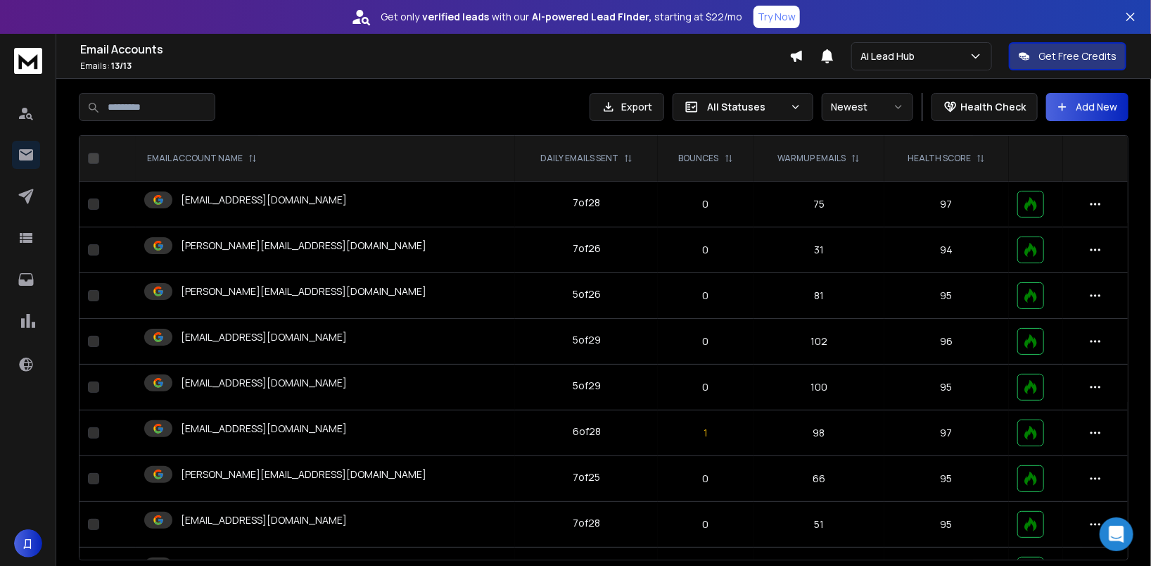
scroll to position [225, 0]
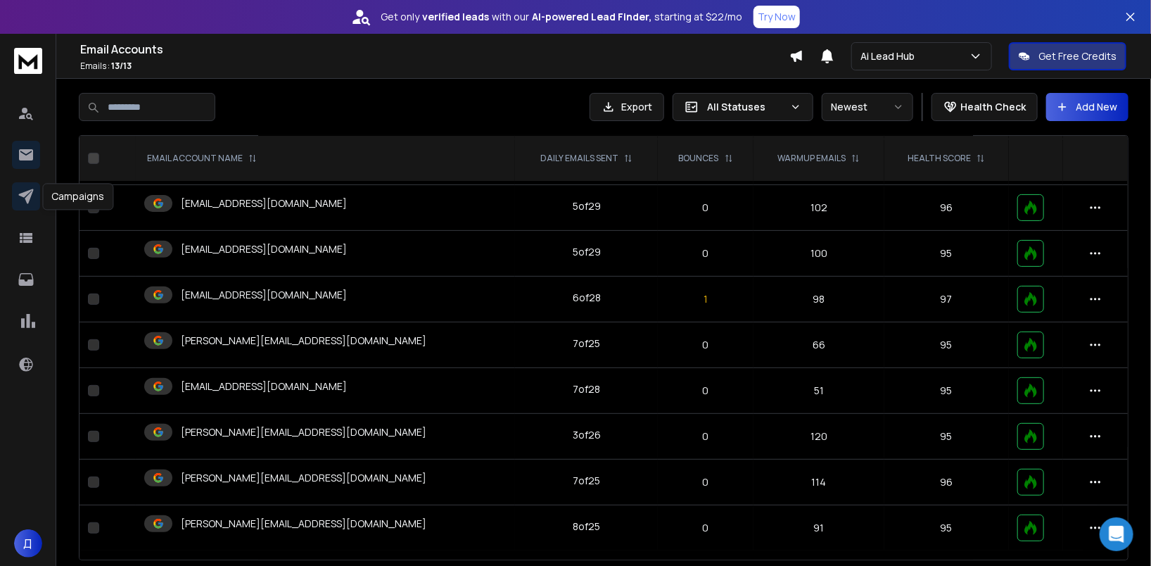
click at [20, 208] on link at bounding box center [26, 196] width 28 height 28
